Goal: Task Accomplishment & Management: Manage account settings

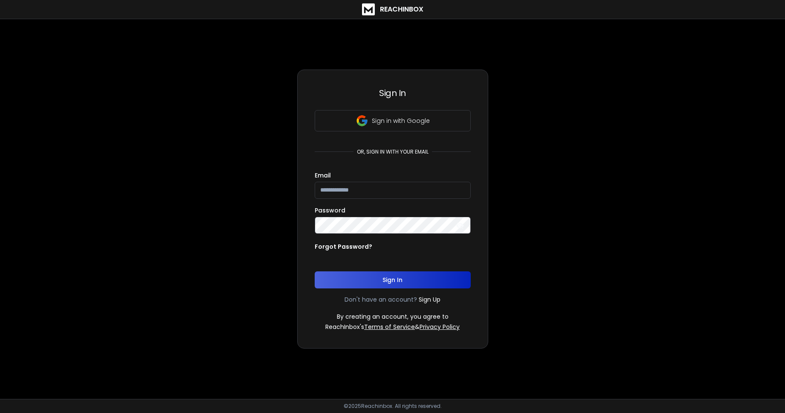
click at [372, 185] on input "email" at bounding box center [393, 190] width 156 height 17
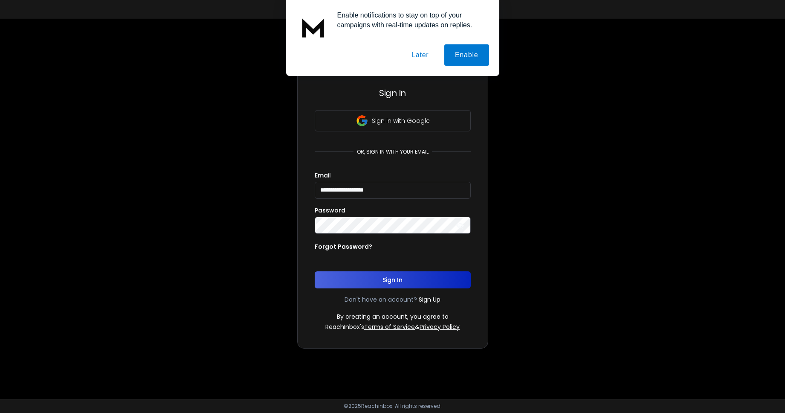
type input "**********"
drag, startPoint x: 419, startPoint y: 54, endPoint x: 365, endPoint y: 51, distance: 54.2
click at [419, 54] on button "Later" at bounding box center [420, 54] width 38 height 21
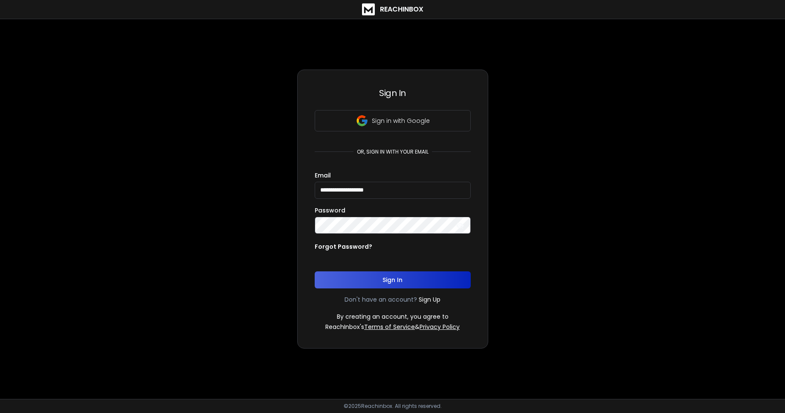
click at [412, 279] on button "Sign In" at bounding box center [393, 279] width 156 height 17
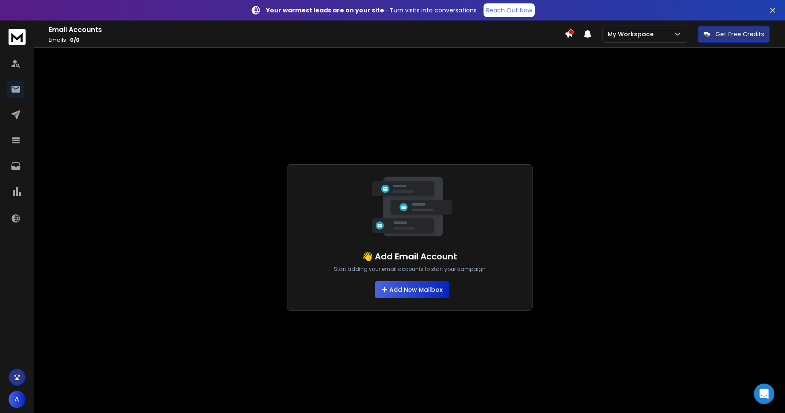
click at [771, 9] on icon at bounding box center [772, 10] width 8 height 8
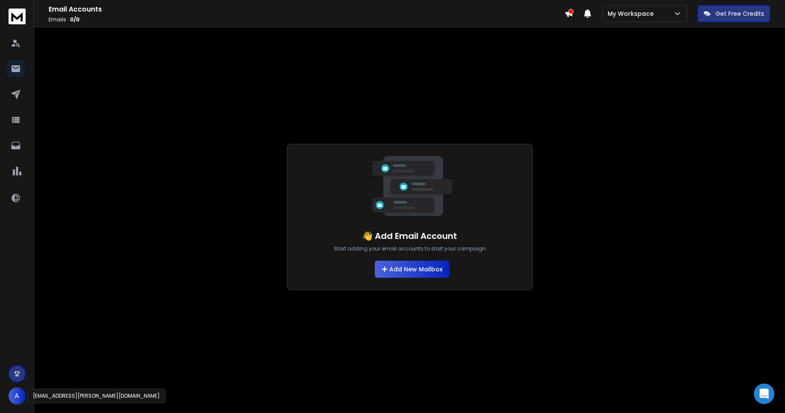
click at [22, 396] on span "A" at bounding box center [17, 395] width 17 height 17
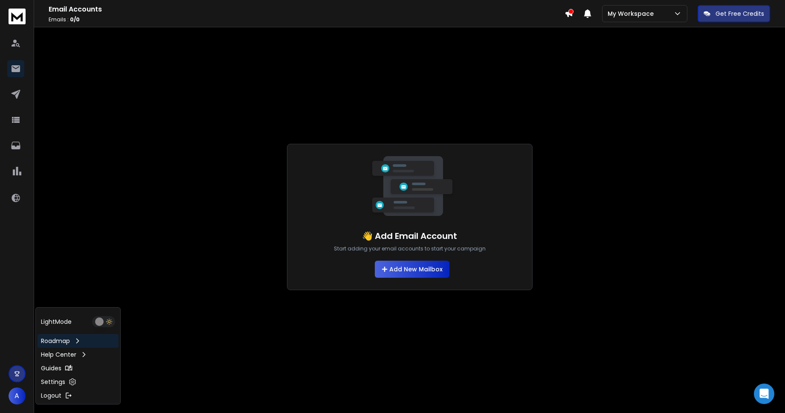
drag, startPoint x: 104, startPoint y: 320, endPoint x: 120, endPoint y: 313, distance: 17.7
click at [104, 320] on button "button" at bounding box center [103, 321] width 23 height 11
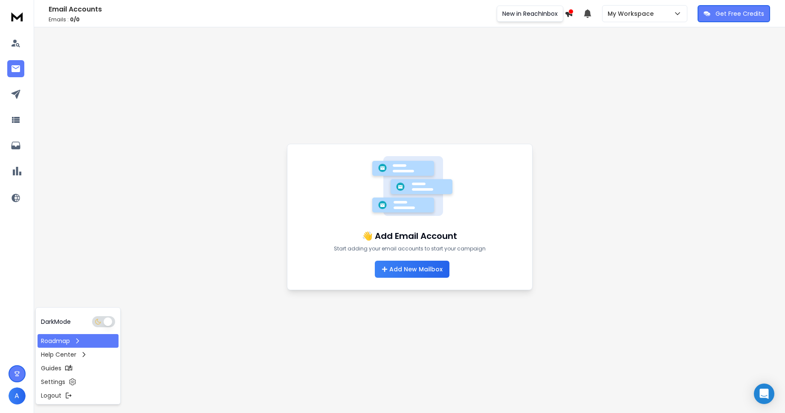
click at [569, 16] on icon at bounding box center [568, 13] width 9 height 9
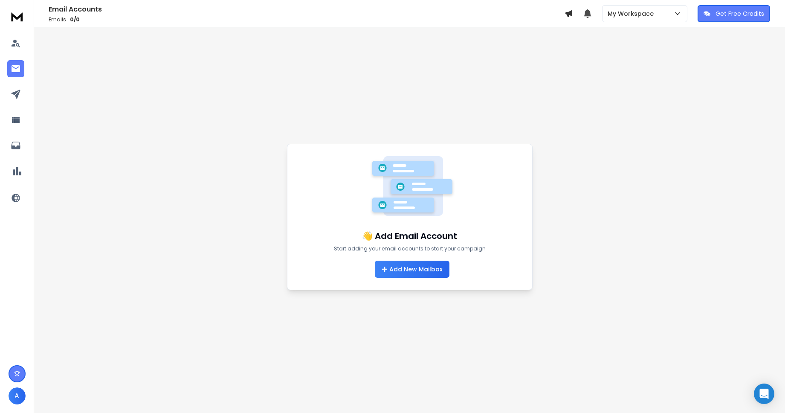
click at [567, 126] on div "👋 Add Email Account Start adding your email accounts to start your campaign Add…" at bounding box center [409, 216] width 723 height 361
click at [428, 271] on button "Add New Mailbox" at bounding box center [412, 268] width 75 height 17
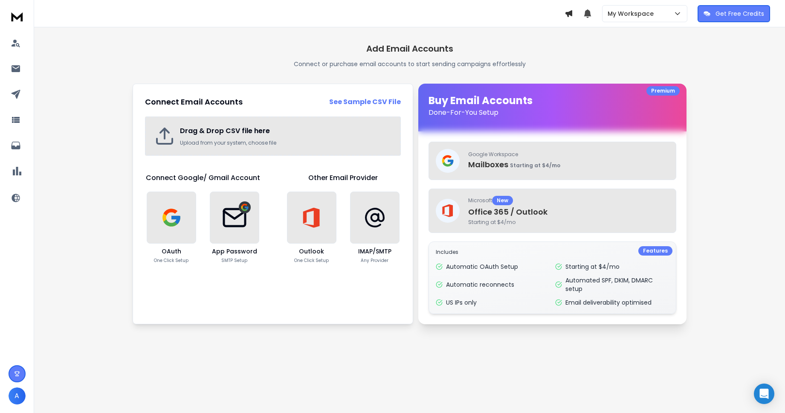
click at [178, 219] on icon at bounding box center [175, 220] width 9 height 9
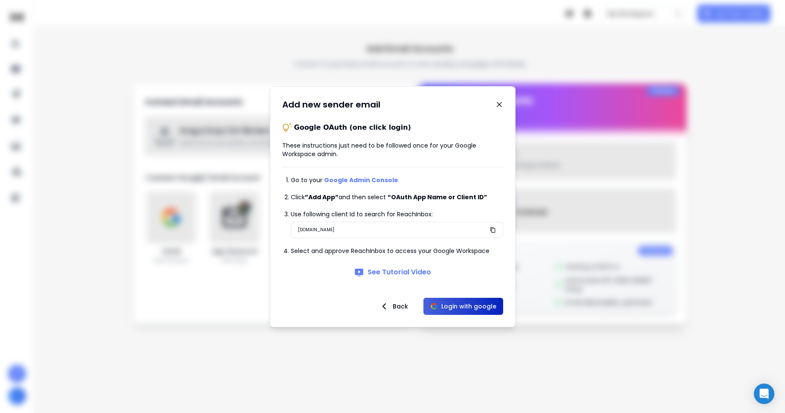
click at [472, 300] on button "Login with google" at bounding box center [463, 305] width 80 height 17
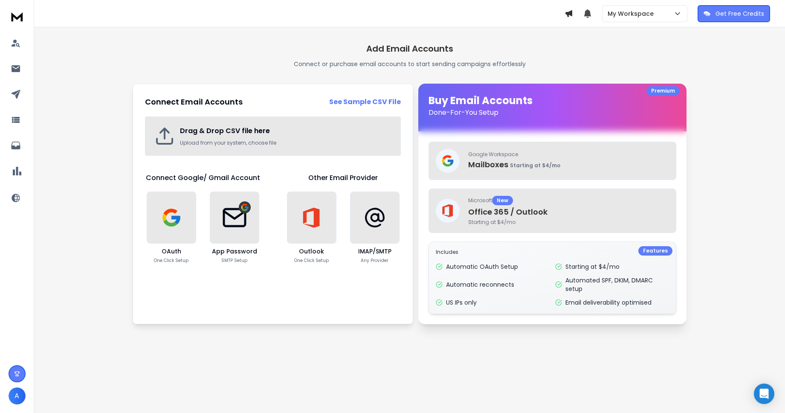
click at [170, 214] on icon at bounding box center [171, 218] width 21 height 26
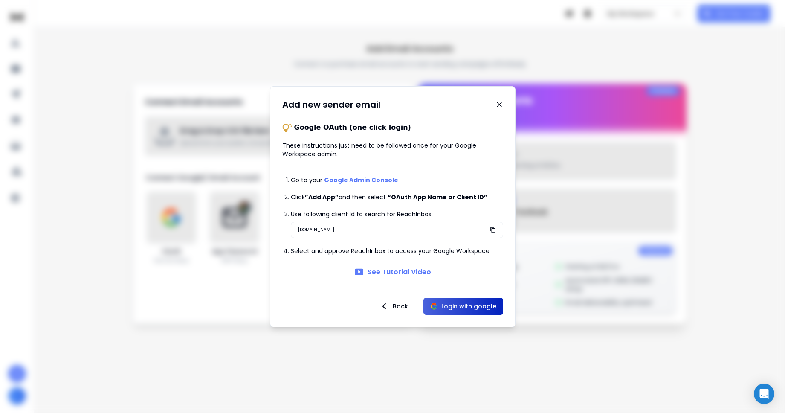
click at [495, 229] on div "[DOMAIN_NAME]" at bounding box center [397, 230] width 212 height 16
click at [493, 229] on icon at bounding box center [493, 230] width 6 height 6
click at [493, 231] on icon at bounding box center [493, 230] width 6 height 6
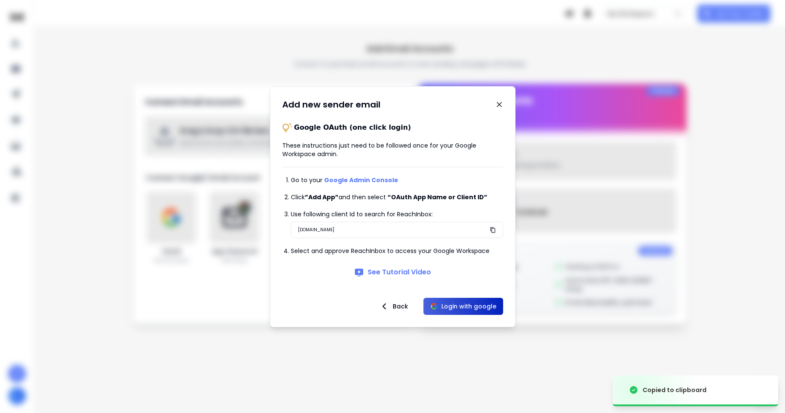
click at [456, 305] on button "Login with google" at bounding box center [463, 305] width 80 height 17
click at [456, 305] on div "Back Login with google" at bounding box center [392, 305] width 221 height 17
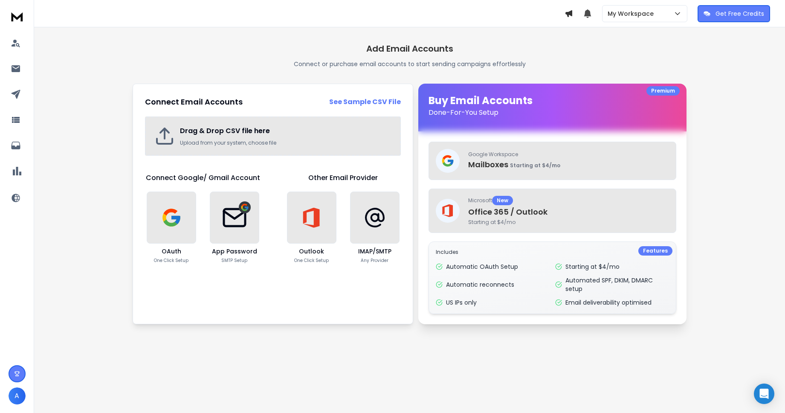
click at [187, 219] on div at bounding box center [171, 217] width 49 height 52
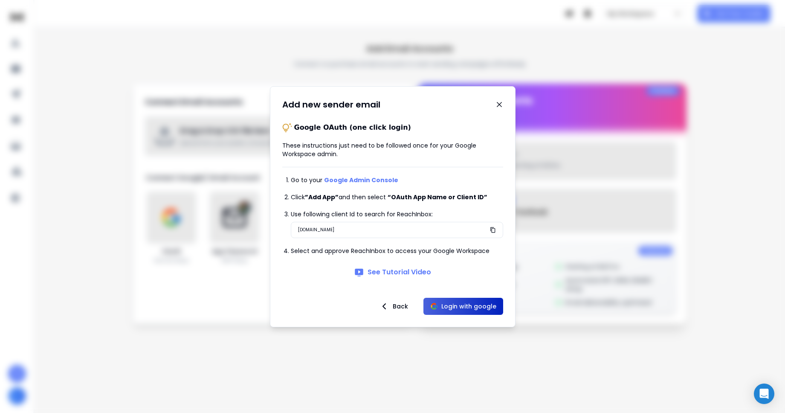
click at [467, 307] on button "Login with google" at bounding box center [463, 305] width 80 height 17
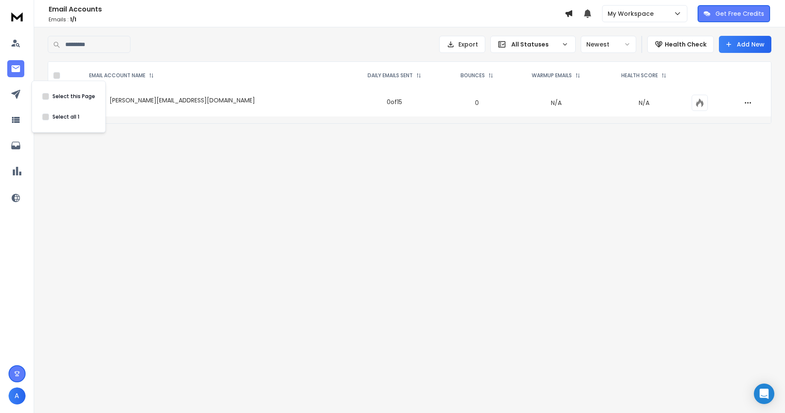
click at [58, 73] on button "Select this Page" at bounding box center [56, 75] width 7 height 7
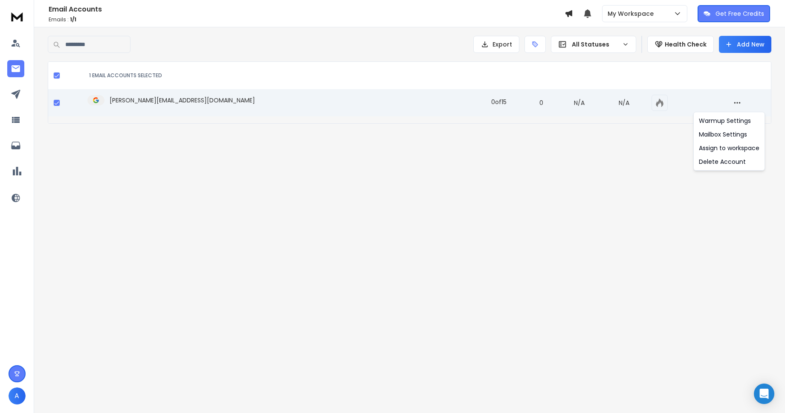
click at [733, 103] on icon at bounding box center [737, 103] width 8 height 8
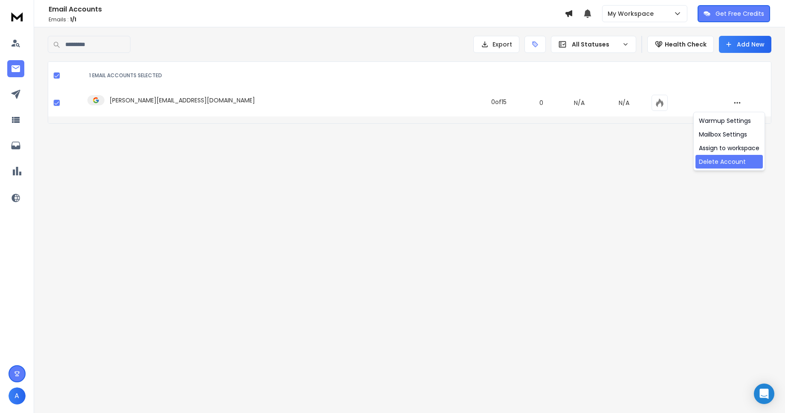
click at [719, 164] on div "Delete Account" at bounding box center [728, 162] width 67 height 14
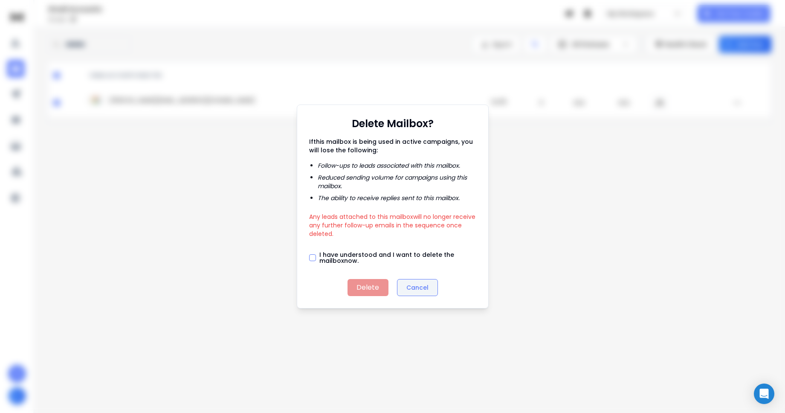
drag, startPoint x: 325, startPoint y: 255, endPoint x: 342, endPoint y: 270, distance: 22.9
click at [325, 255] on label "I have understood and I want to delete the mailbox now." at bounding box center [397, 257] width 157 height 12
click at [316, 255] on button "I have understood and I want to delete the mailbox now." at bounding box center [312, 257] width 7 height 7
click at [372, 287] on button "Delete" at bounding box center [367, 287] width 41 height 17
